Goal: Information Seeking & Learning: Check status

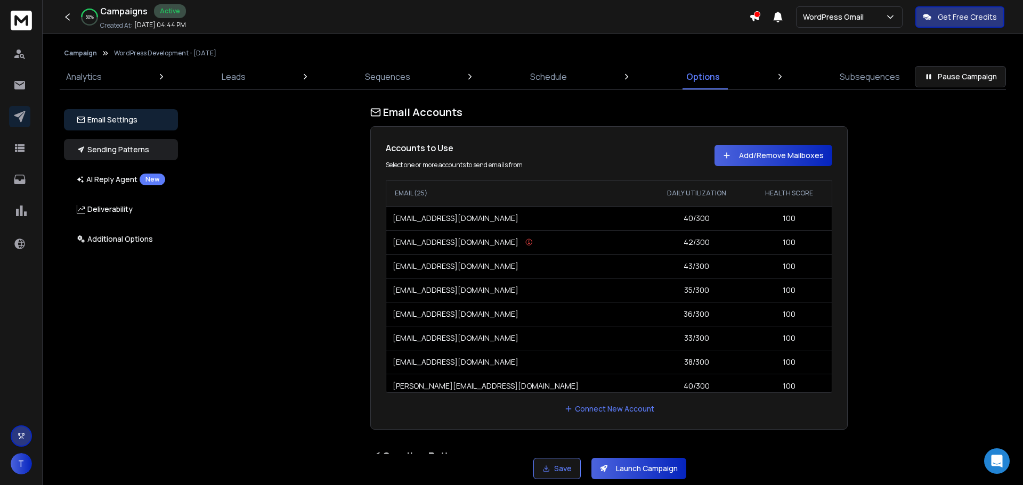
scroll to position [380, 0]
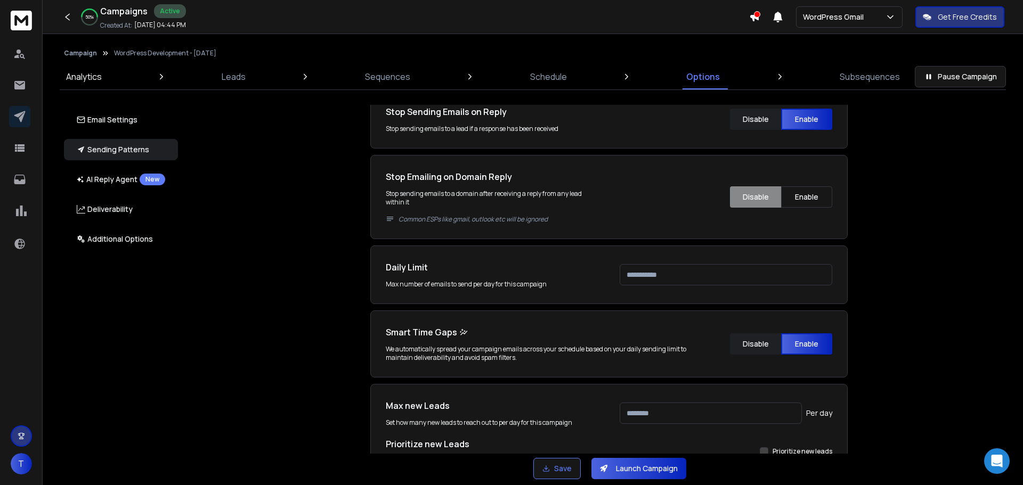
click at [87, 78] on p "Analytics" at bounding box center [84, 76] width 36 height 13
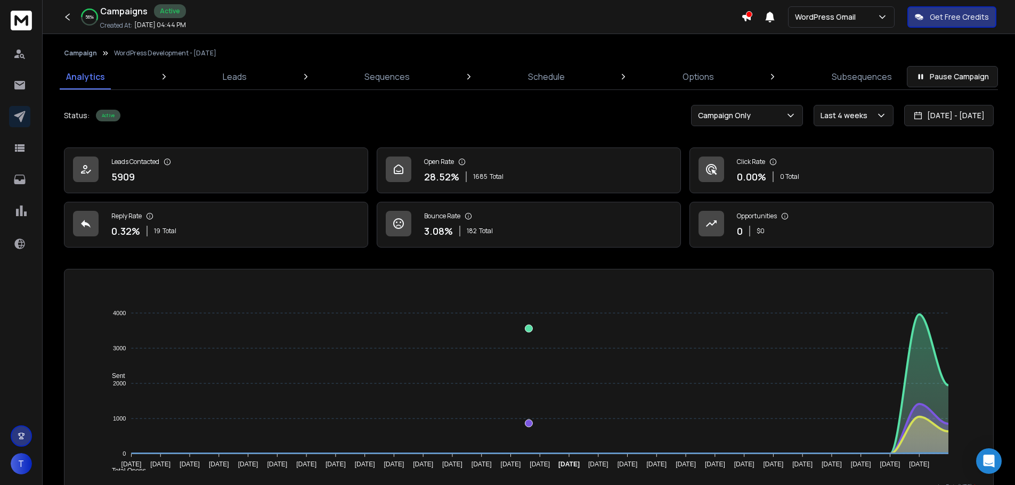
click at [587, 121] on div "Status: Active Pause Campaign Campaign Only Last 4 weeks [DATE] - [DATE]" at bounding box center [529, 115] width 930 height 21
click at [337, 265] on div "Leads Contacted 5909 Open Rate 28.52 % 1685 Total Click Rate 0.00 % 0 Total Rep…" at bounding box center [529, 431] width 930 height 567
click at [750, 265] on div "Leads Contacted 5909 Open Rate 28.52 % 1685 Total Click Rate 0.00 % 0 Total Rep…" at bounding box center [529, 431] width 930 height 567
click at [403, 119] on div "Status: Active Pause Campaign Campaign Only Last 4 weeks [DATE] - [DATE]" at bounding box center [529, 115] width 930 height 21
click at [237, 75] on p "Leads" at bounding box center [235, 76] width 24 height 13
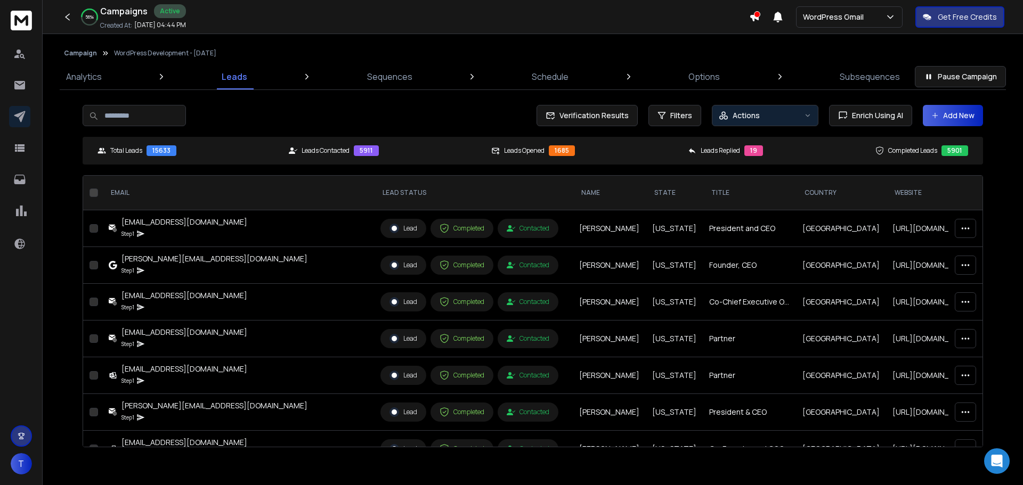
click at [780, 116] on div "Actions" at bounding box center [759, 115] width 81 height 11
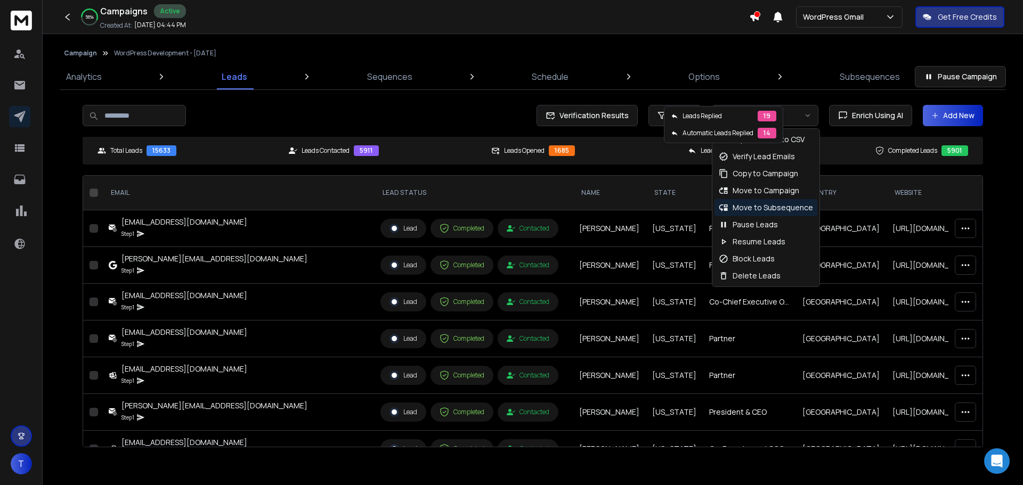
click at [667, 116] on div "Leads Replied 19 Automatic Leads Replied 14" at bounding box center [723, 124] width 119 height 37
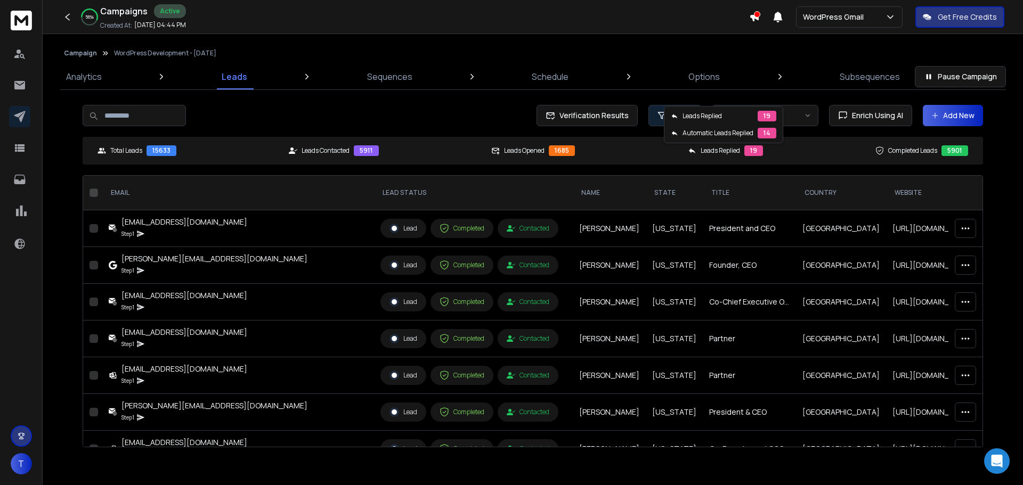
click at [659, 116] on icon "button" at bounding box center [662, 115] width 9 height 9
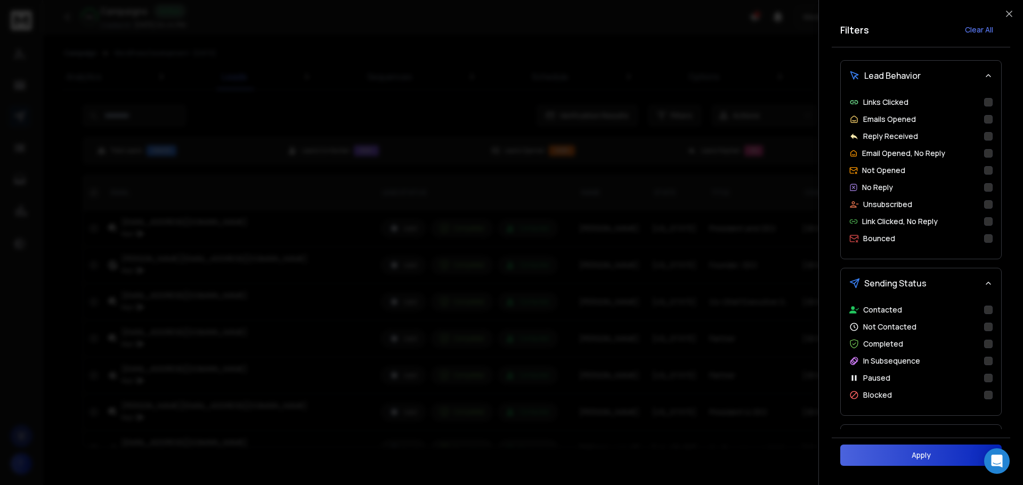
click at [984, 240] on button "Bounced" at bounding box center [988, 238] width 9 height 9
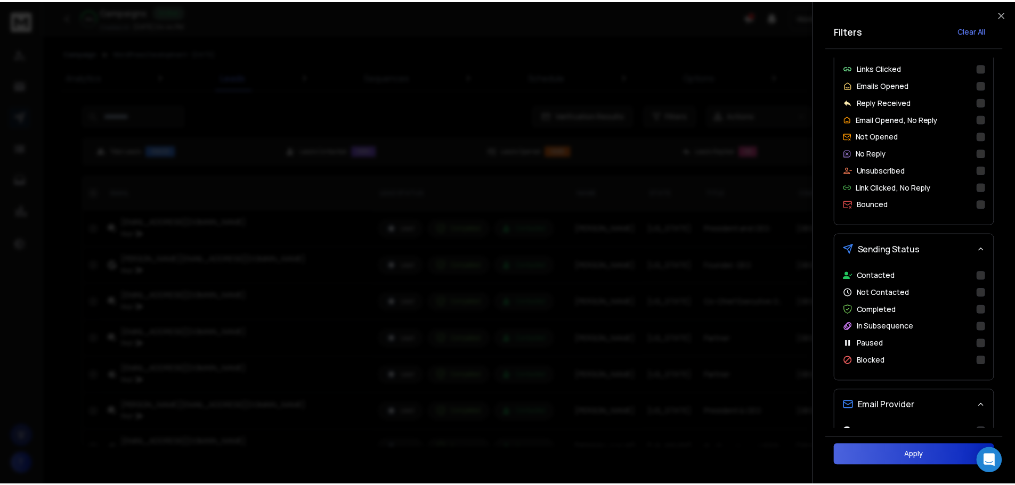
scroll to position [53, 0]
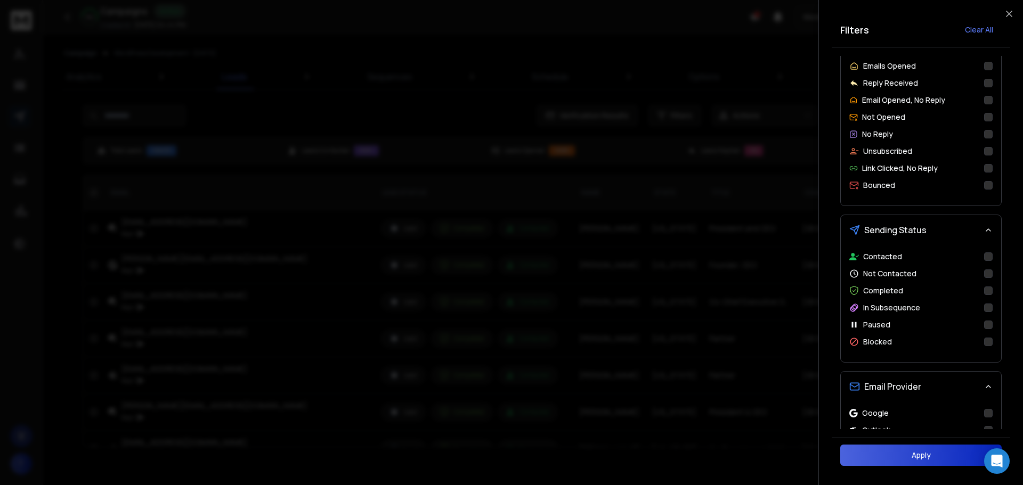
click at [984, 151] on button "Unsubscribed" at bounding box center [988, 151] width 9 height 9
click at [935, 451] on button "Apply" at bounding box center [920, 455] width 161 height 21
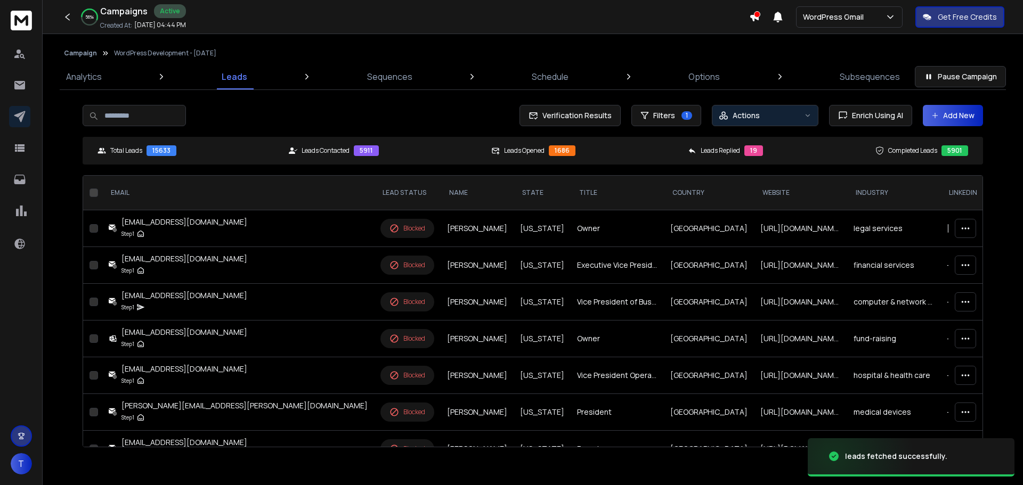
click at [776, 114] on div "Actions" at bounding box center [759, 115] width 81 height 11
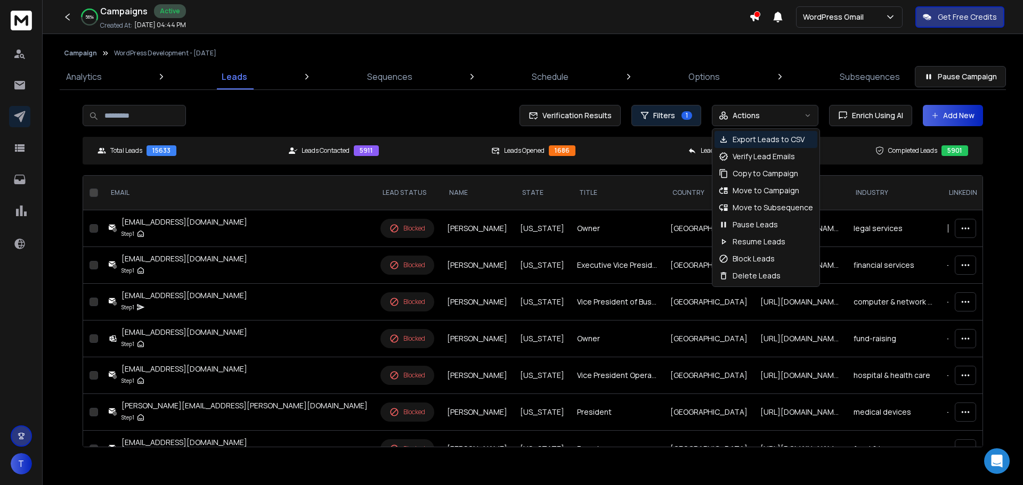
click at [669, 113] on span "Filters" at bounding box center [664, 115] width 22 height 11
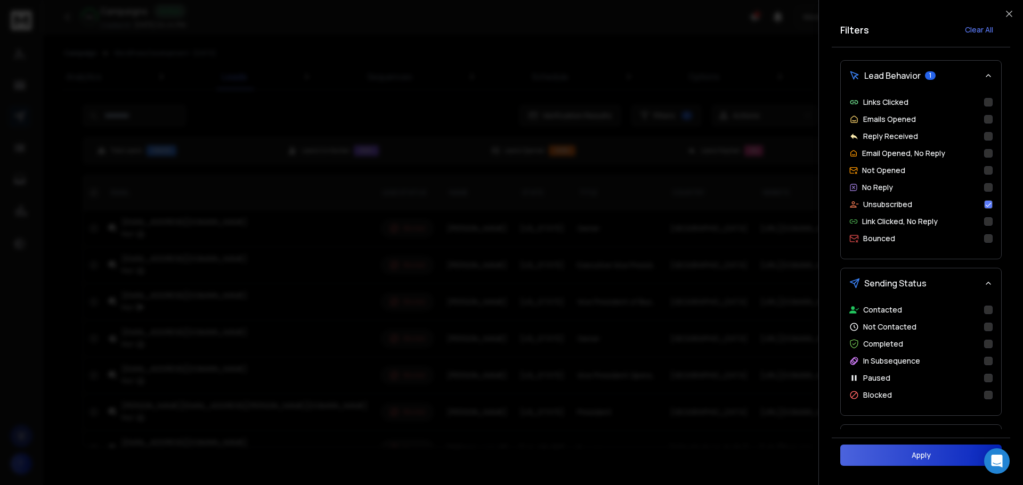
click at [984, 207] on button "Unsubscribed" at bounding box center [988, 204] width 9 height 9
click at [984, 236] on button "Bounced" at bounding box center [988, 238] width 9 height 9
click at [953, 453] on button "Apply" at bounding box center [920, 455] width 161 height 21
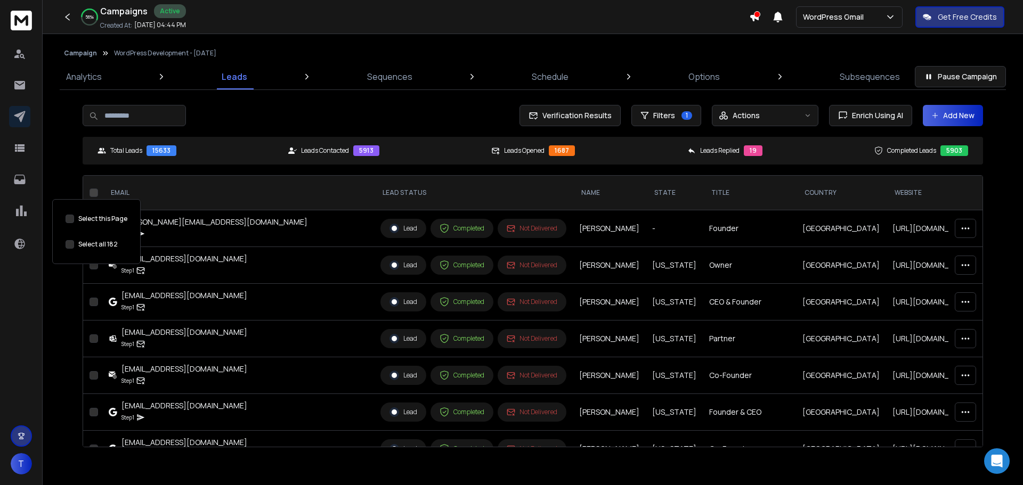
click at [72, 245] on button "Select this Page" at bounding box center [70, 244] width 9 height 9
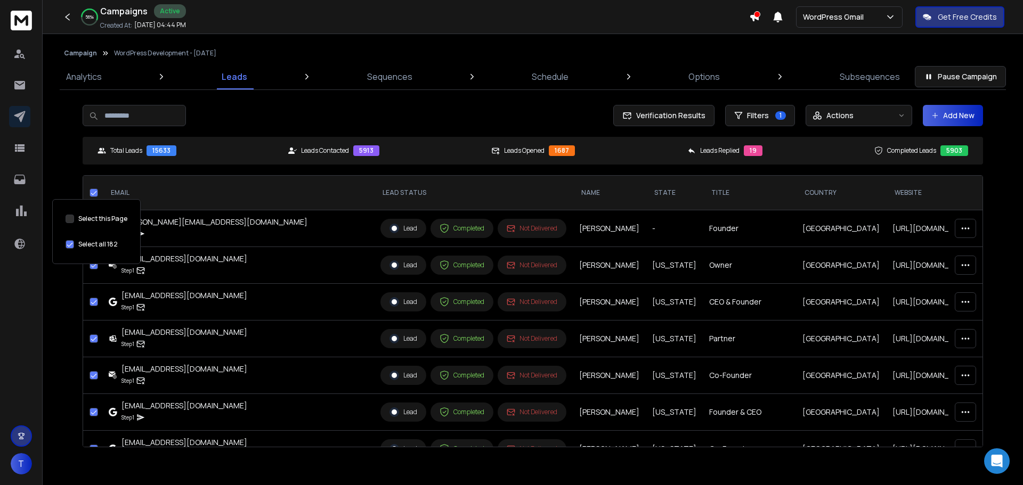
click at [72, 245] on button "Select this Page" at bounding box center [70, 244] width 9 height 9
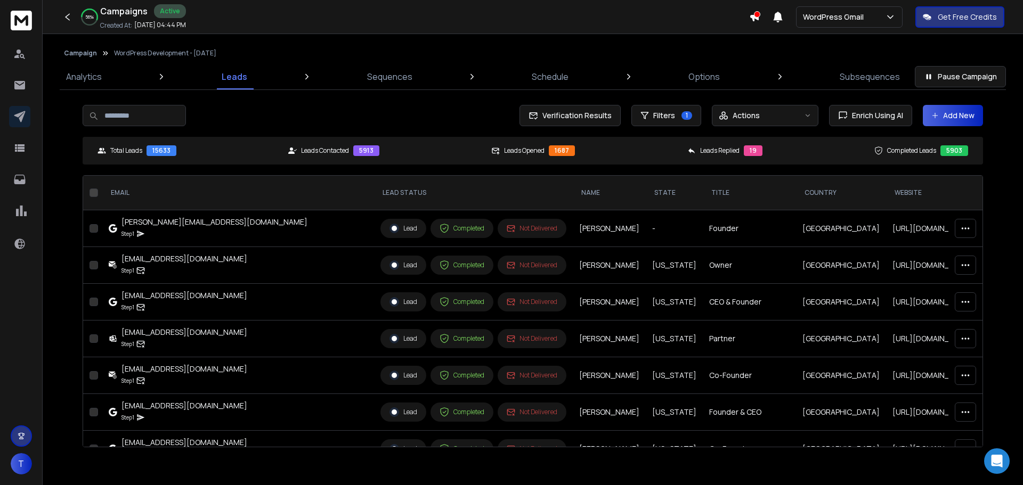
click at [288, 126] on div "Verification Results Filters 1 Actions Enrich Using AI Add New Total Leads 1563…" at bounding box center [533, 271] width 901 height 332
click at [26, 89] on link at bounding box center [19, 85] width 21 height 21
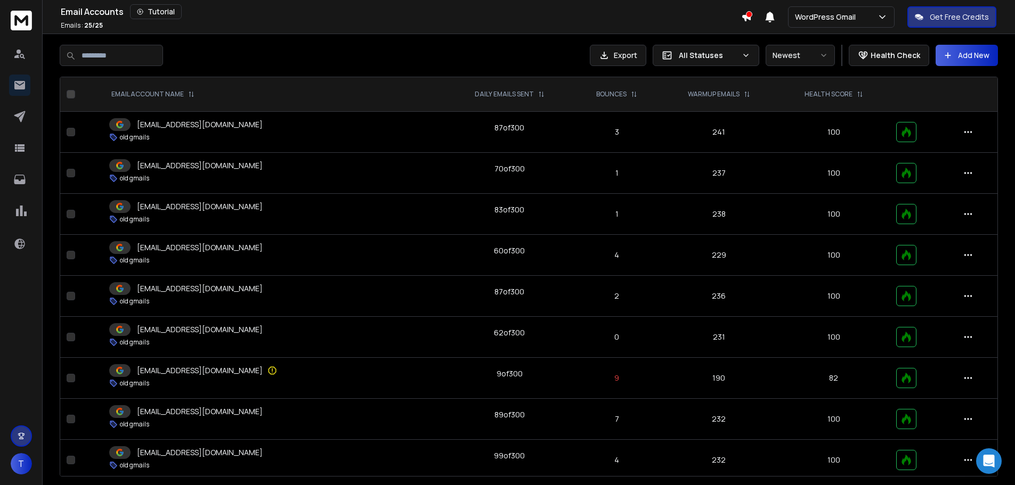
click at [545, 46] on div at bounding box center [322, 55] width 524 height 21
